Goal: Navigation & Orientation: Find specific page/section

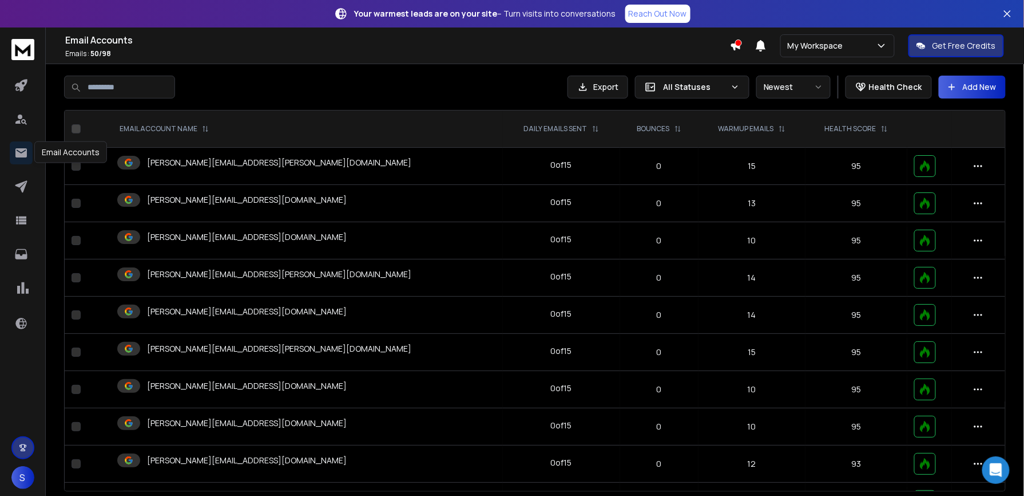
click at [19, 157] on icon at bounding box center [21, 153] width 14 height 14
click at [17, 187] on icon at bounding box center [21, 187] width 14 height 14
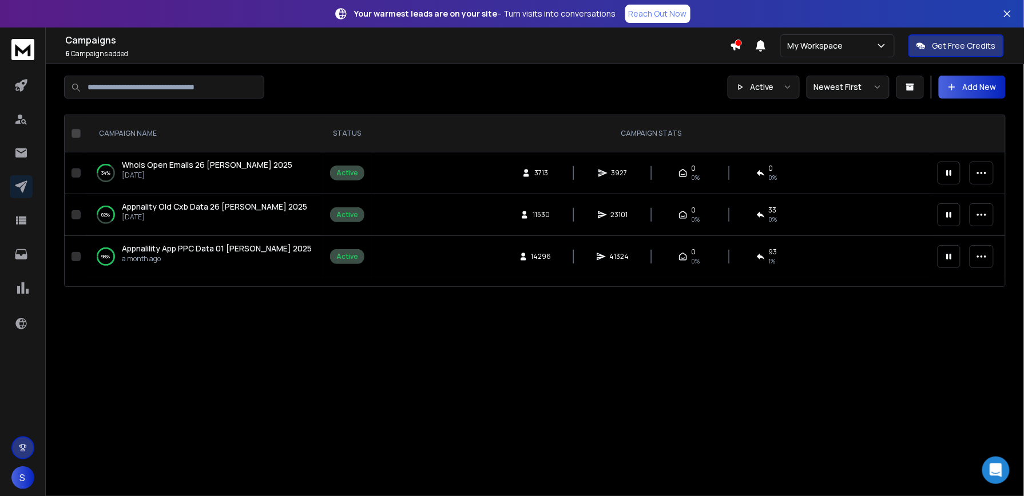
click at [951, 175] on icon at bounding box center [949, 173] width 5 height 6
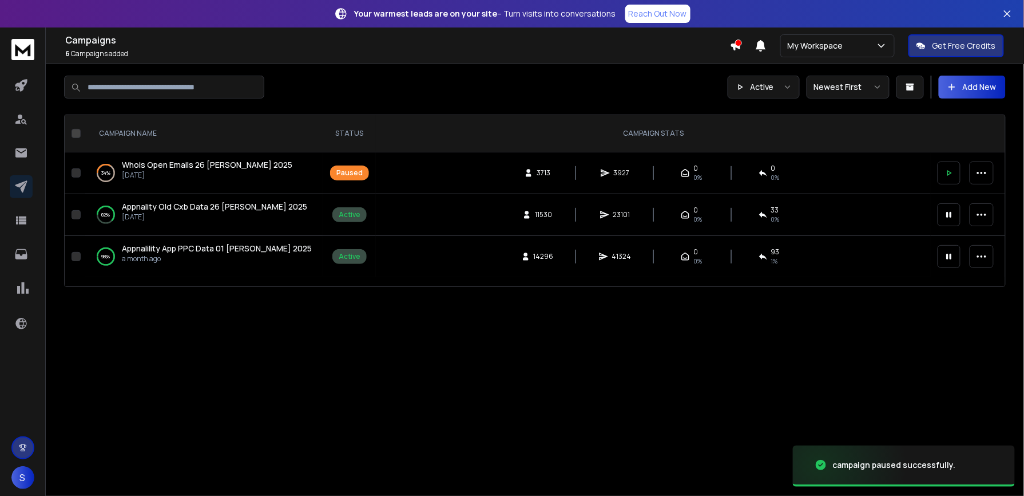
click at [946, 213] on icon at bounding box center [949, 214] width 10 height 10
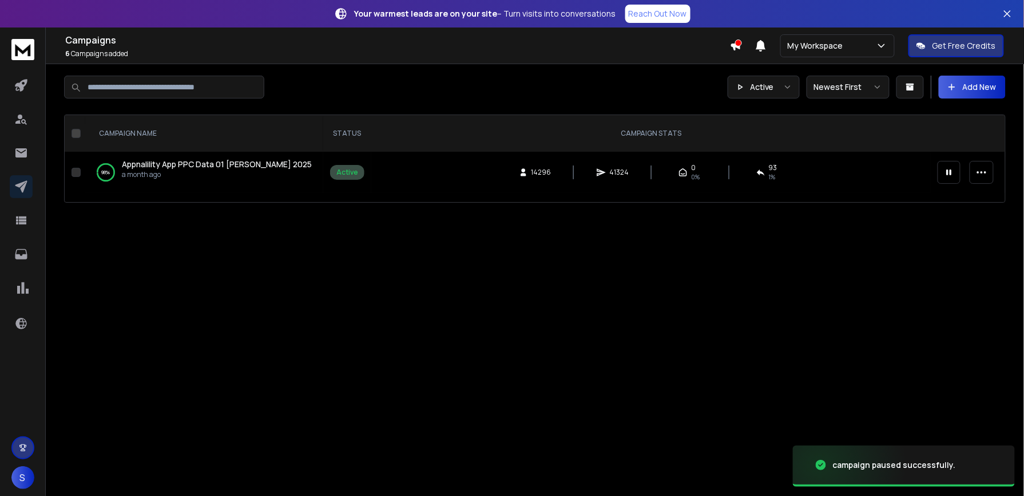
click at [946, 170] on icon at bounding box center [949, 172] width 10 height 10
click at [19, 146] on icon at bounding box center [21, 153] width 14 height 14
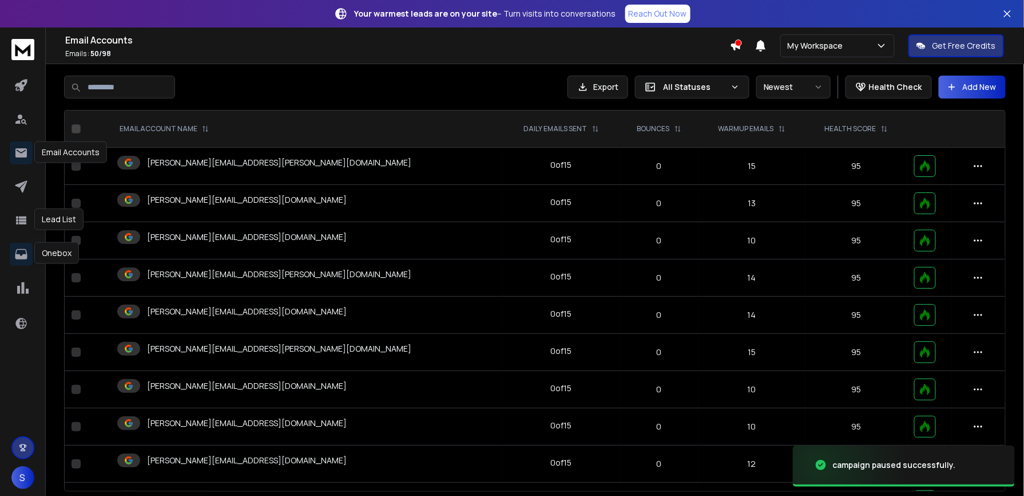
click at [21, 256] on icon at bounding box center [21, 254] width 12 height 10
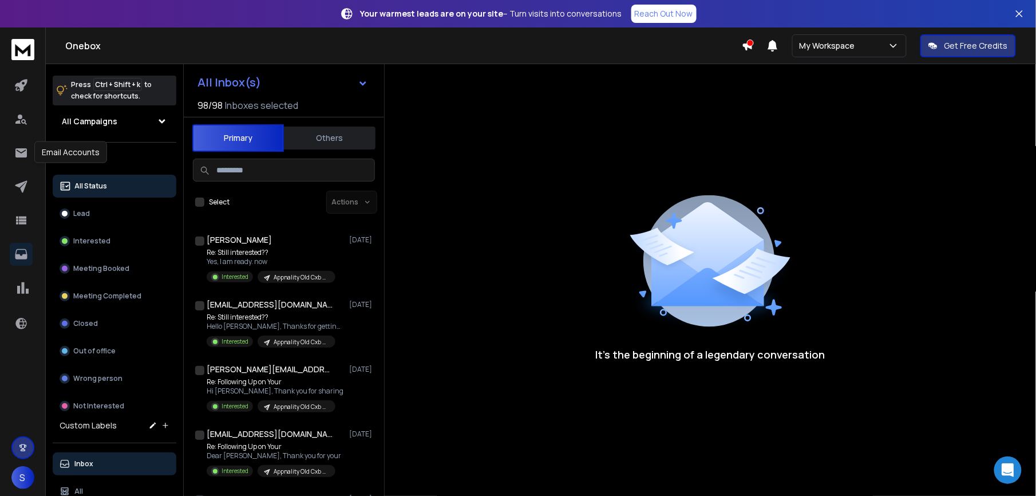
click at [24, 173] on div at bounding box center [23, 206] width 26 height 265
click at [25, 181] on icon at bounding box center [21, 186] width 12 height 12
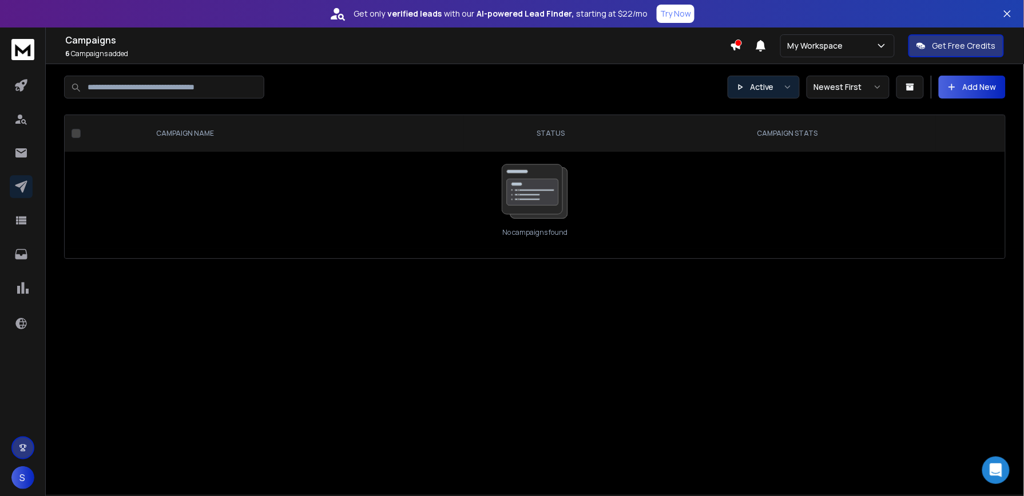
click at [793, 92] on div "Active" at bounding box center [763, 86] width 57 height 11
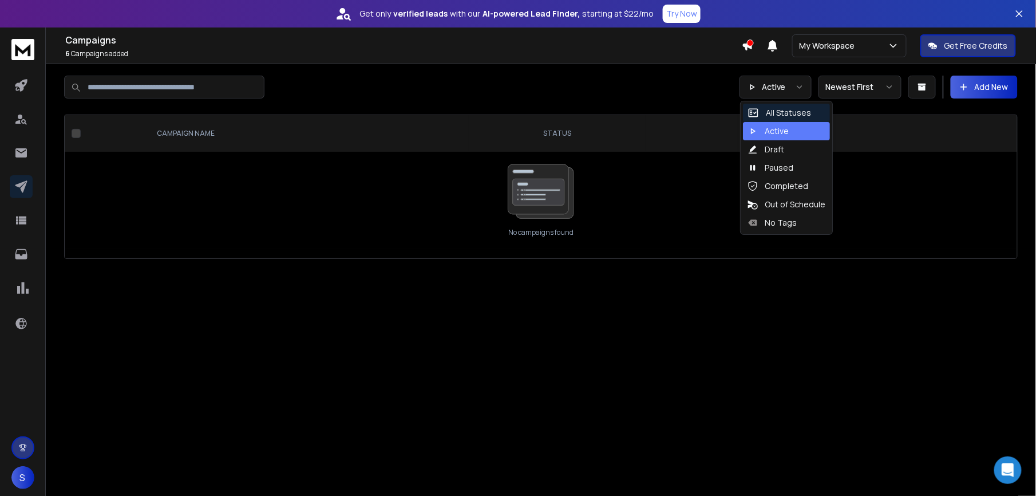
click at [760, 110] on div "All Statuses" at bounding box center [779, 112] width 64 height 11
